Goal: Information Seeking & Learning: Learn about a topic

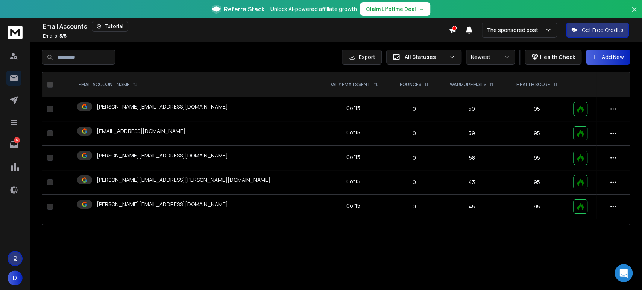
click at [22, 102] on div at bounding box center [14, 102] width 17 height 18
click at [16, 102] on icon at bounding box center [13, 100] width 9 height 9
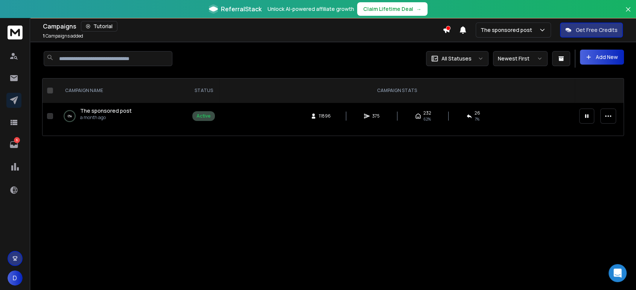
click at [263, 106] on td "11896 375 232 62 % 26 7 %" at bounding box center [396, 116] width 355 height 27
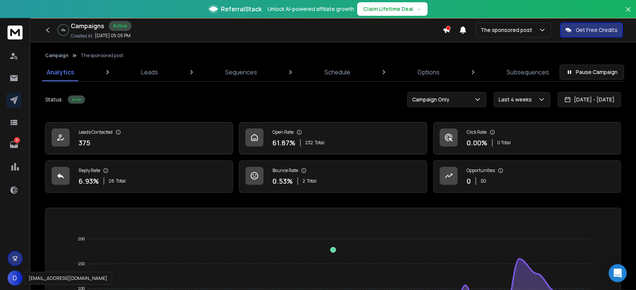
click at [15, 280] on span "D" at bounding box center [15, 278] width 15 height 15
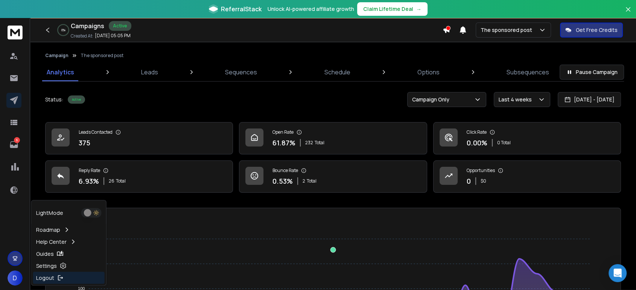
click at [74, 280] on div "Logout" at bounding box center [68, 278] width 71 height 12
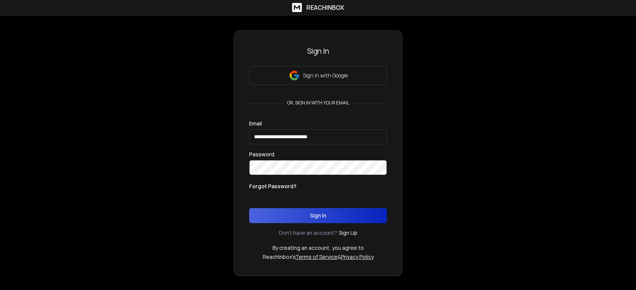
click at [319, 144] on input "**********" at bounding box center [318, 136] width 138 height 15
type input "**********"
click at [314, 218] on button "Sign In" at bounding box center [318, 215] width 138 height 15
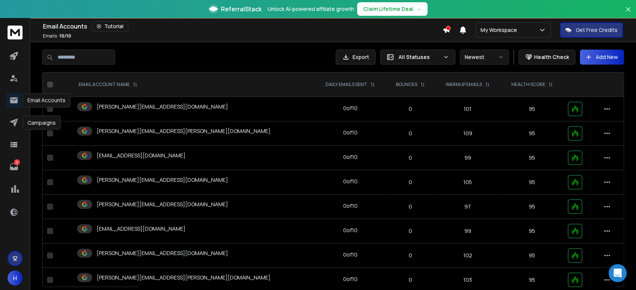
click at [19, 104] on link at bounding box center [13, 100] width 15 height 15
click at [17, 163] on p "2" at bounding box center [17, 162] width 6 height 6
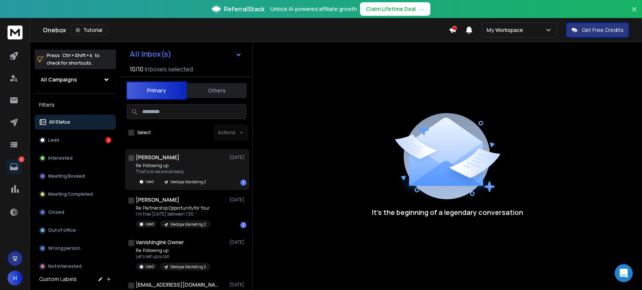
click at [242, 185] on div "1" at bounding box center [243, 183] width 6 height 6
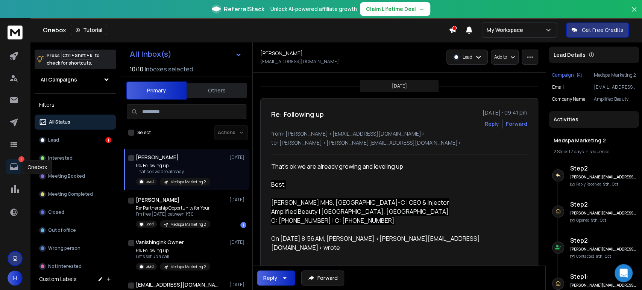
click at [18, 167] on icon at bounding box center [13, 166] width 9 height 9
click at [55, 138] on p "Lead" at bounding box center [53, 140] width 11 height 6
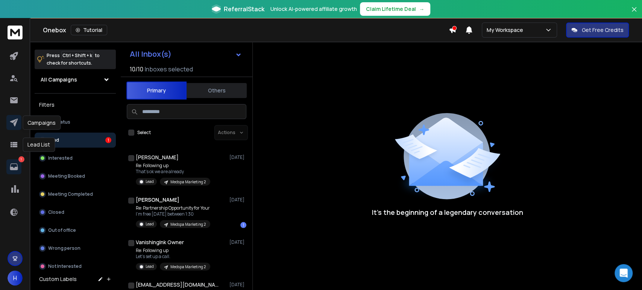
click at [10, 120] on icon at bounding box center [13, 122] width 9 height 9
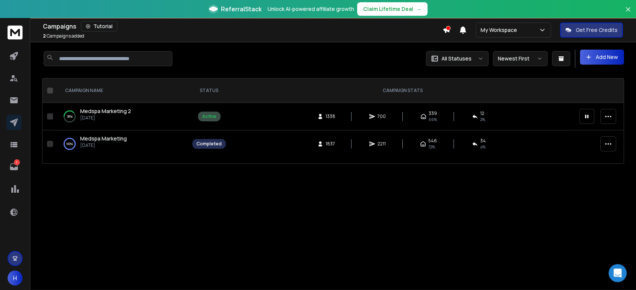
click at [267, 112] on div "1338 700 339 66 % 12 2 %" at bounding box center [402, 117] width 335 height 12
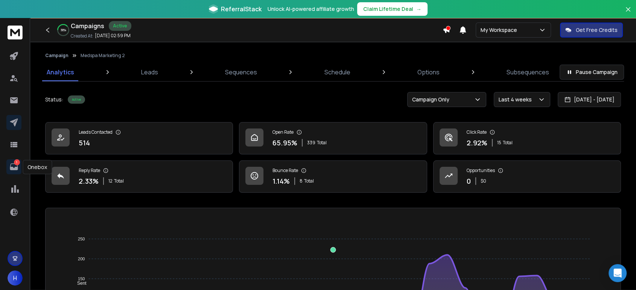
click at [19, 164] on p "1" at bounding box center [17, 162] width 6 height 6
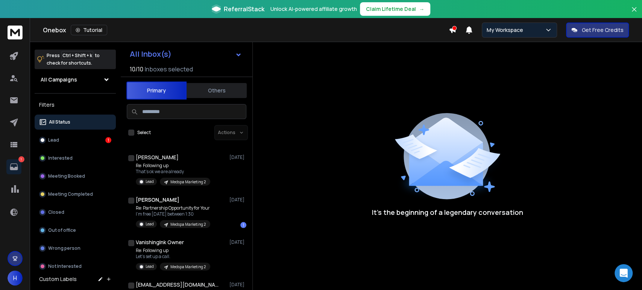
click at [528, 29] on div "My Workspace" at bounding box center [519, 30] width 65 height 8
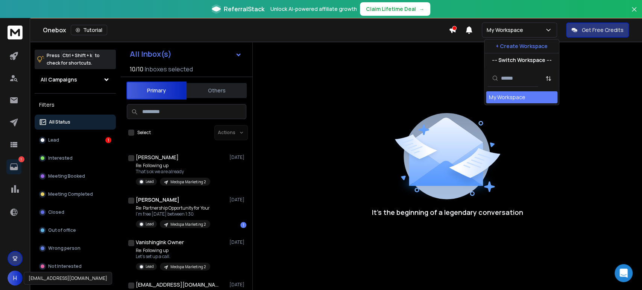
click at [15, 280] on span "H" at bounding box center [15, 278] width 15 height 15
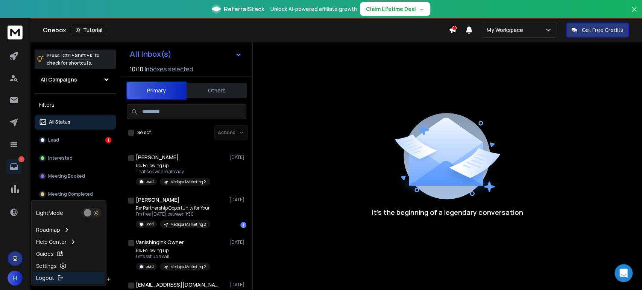
click at [35, 278] on div "Logout" at bounding box center [68, 278] width 71 height 12
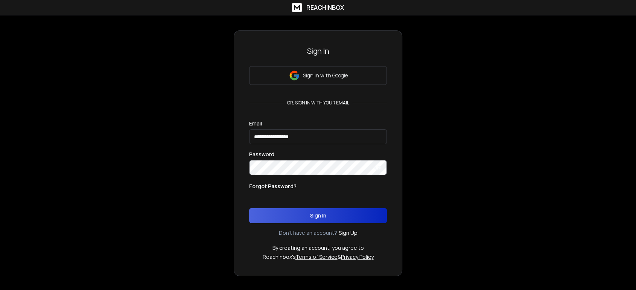
click at [286, 137] on input "**********" at bounding box center [318, 136] width 138 height 15
type input "**********"
click at [312, 217] on button "Sign In" at bounding box center [318, 215] width 138 height 15
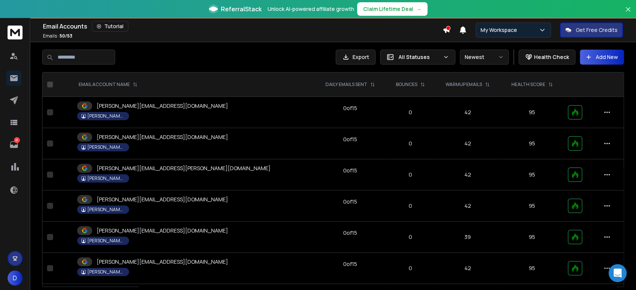
click at [536, 31] on div "My Workspace" at bounding box center [512, 30] width 65 height 8
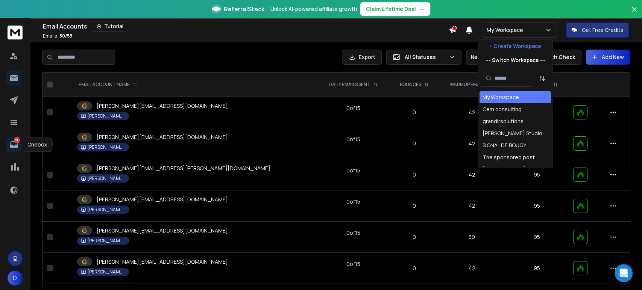
click at [16, 142] on p "21" at bounding box center [17, 140] width 6 height 6
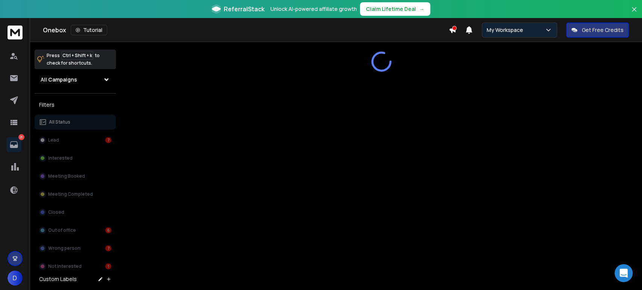
click at [536, 30] on div "My Workspace" at bounding box center [519, 30] width 65 height 8
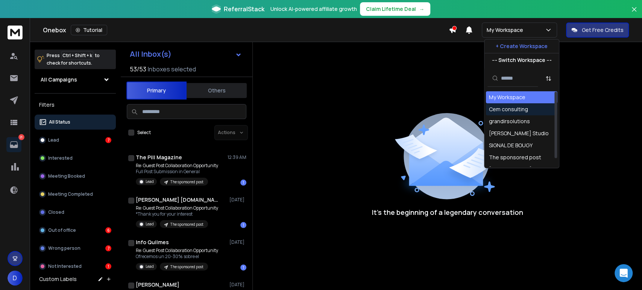
click at [504, 111] on div "Cem consulting" at bounding box center [508, 110] width 39 height 8
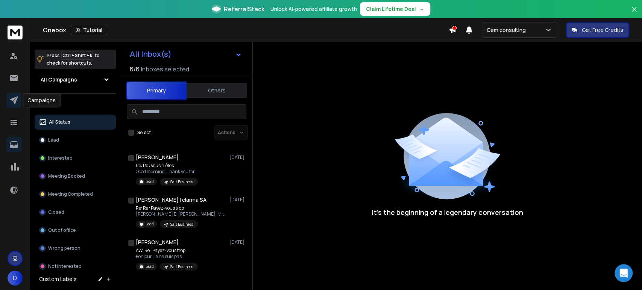
click at [21, 99] on link at bounding box center [13, 100] width 15 height 15
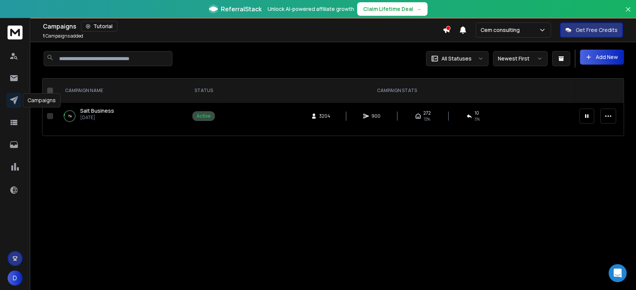
click at [278, 117] on div "3204 900 272 72 % 10 3 %" at bounding box center [397, 116] width 346 height 12
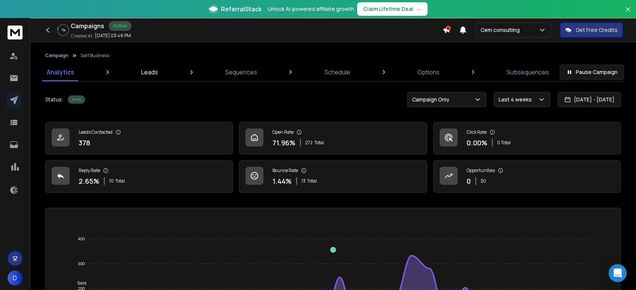
click at [154, 81] on link "Leads" at bounding box center [150, 72] width 26 height 18
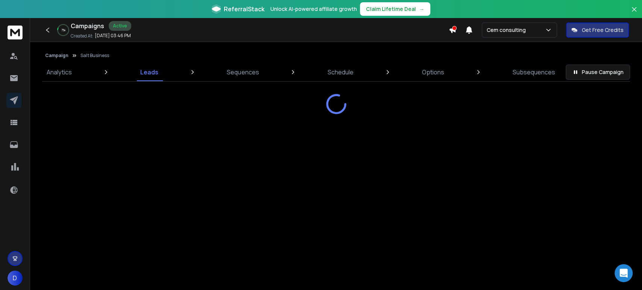
click at [153, 73] on p "Leads" at bounding box center [149, 72] width 18 height 9
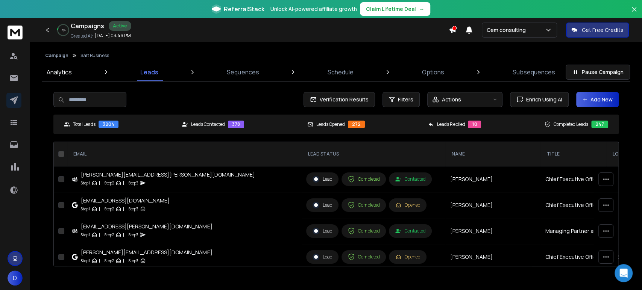
click at [69, 76] on p "Analytics" at bounding box center [59, 72] width 25 height 9
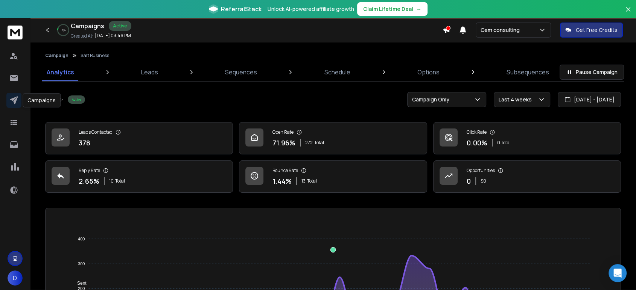
click at [12, 103] on icon at bounding box center [13, 100] width 9 height 9
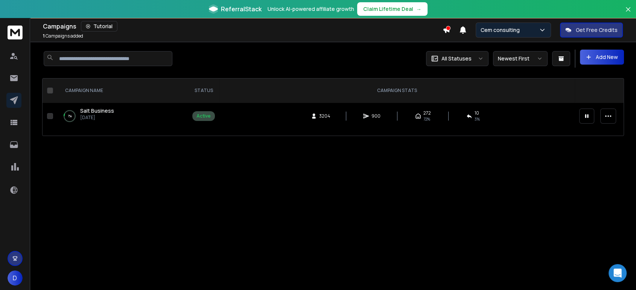
click at [538, 29] on div "Cem consulting" at bounding box center [512, 30] width 65 height 8
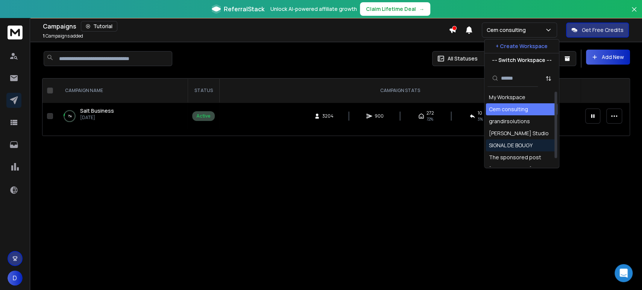
click at [505, 143] on div "SIGNAL DE BOUGY" at bounding box center [511, 146] width 44 height 8
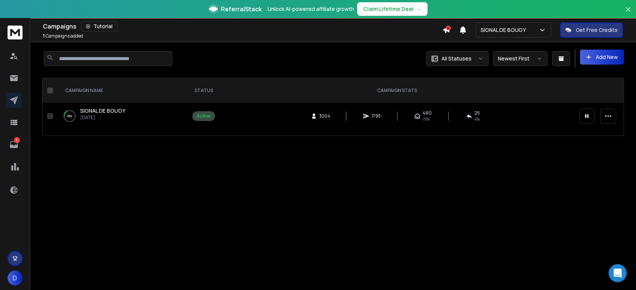
click at [259, 116] on div "3204 1795 460 73 % 25 4 %" at bounding box center [397, 116] width 346 height 12
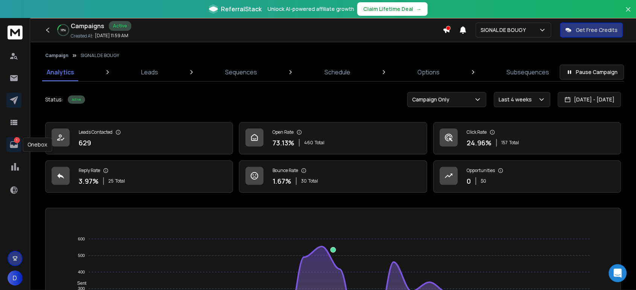
click at [15, 144] on icon at bounding box center [13, 144] width 9 height 9
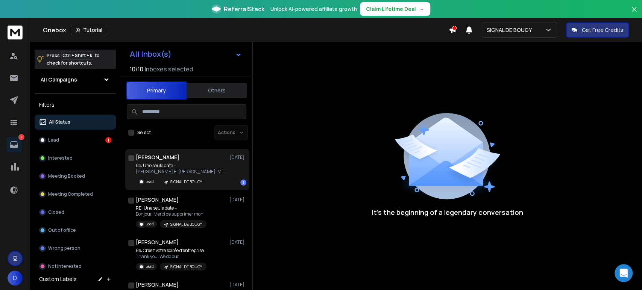
click at [223, 176] on div "Re: Une seule date – [PERSON_NAME] El [PERSON_NAME], Merci Lead SIGNAL DE BOUGY…" at bounding box center [191, 174] width 111 height 23
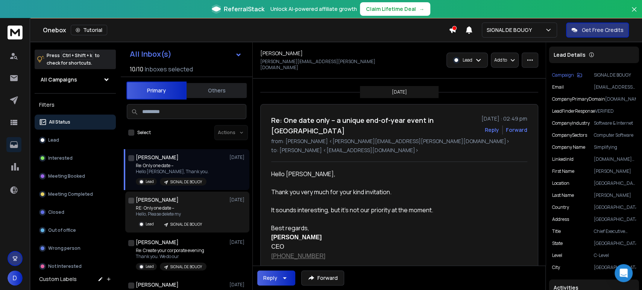
click at [214, 218] on div "RE: Only one date – Hello, Please delete my Lead SIGNAL DE [PERSON_NAME]" at bounding box center [191, 216] width 111 height 23
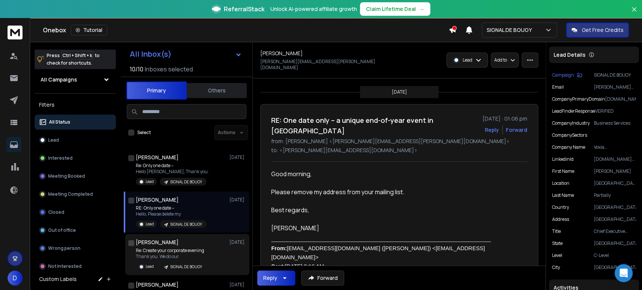
click at [203, 250] on font "Re: Create your corporate evening" at bounding box center [170, 250] width 68 height 6
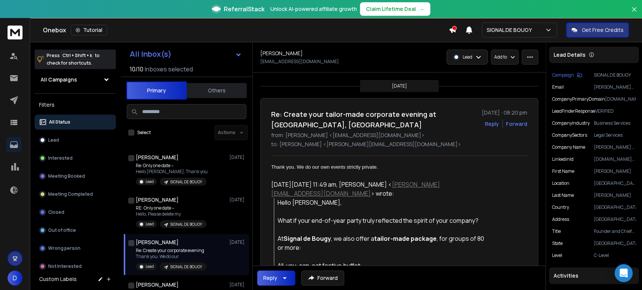
scroll to position [42, 0]
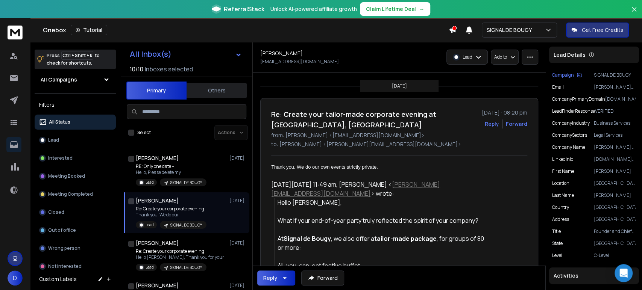
click at [203, 250] on font "Re: Create your corporate evening" at bounding box center [170, 251] width 68 height 6
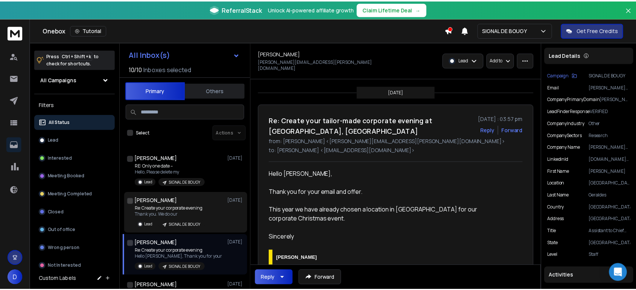
scroll to position [0, 0]
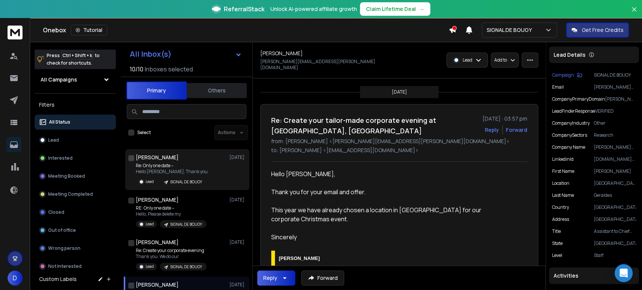
click at [203, 176] on div "Re: Only one date – Hello [PERSON_NAME], Thank you. Lead SIGNAL DE BOUGY" at bounding box center [172, 174] width 73 height 23
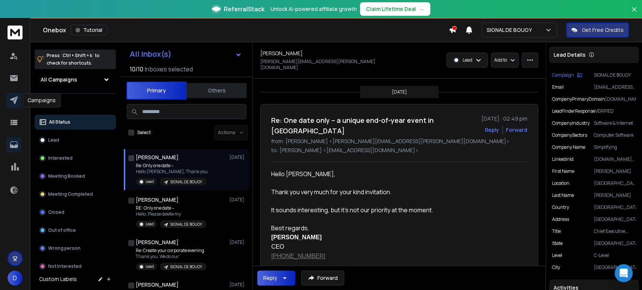
click at [18, 103] on icon at bounding box center [13, 100] width 9 height 9
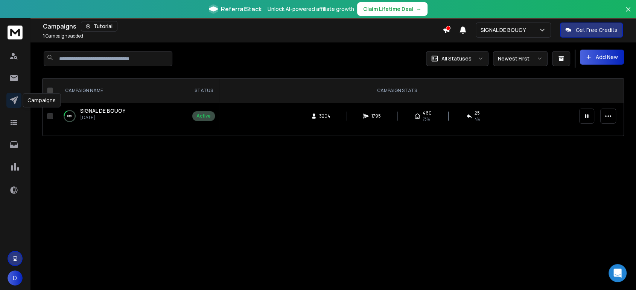
click at [144, 114] on div "18 % SIGNAL DE BOUGY [DATE]" at bounding box center [122, 116] width 117 height 18
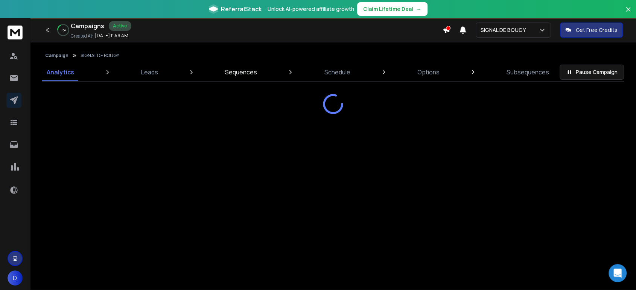
click at [244, 75] on p "Sequences" at bounding box center [241, 72] width 32 height 9
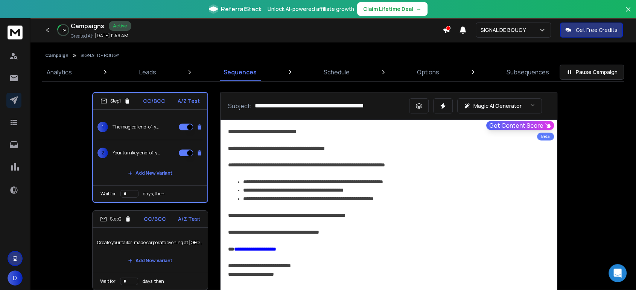
click at [420, 196] on li "**********" at bounding box center [393, 199] width 300 height 8
click at [155, 123] on div "1 The magical end-of-year evening in [GEOGRAPHIC_DATA]" at bounding box center [128, 127] width 63 height 11
click at [67, 65] on link "Analytics" at bounding box center [59, 72] width 34 height 18
